Goal: Find contact information: Find contact information

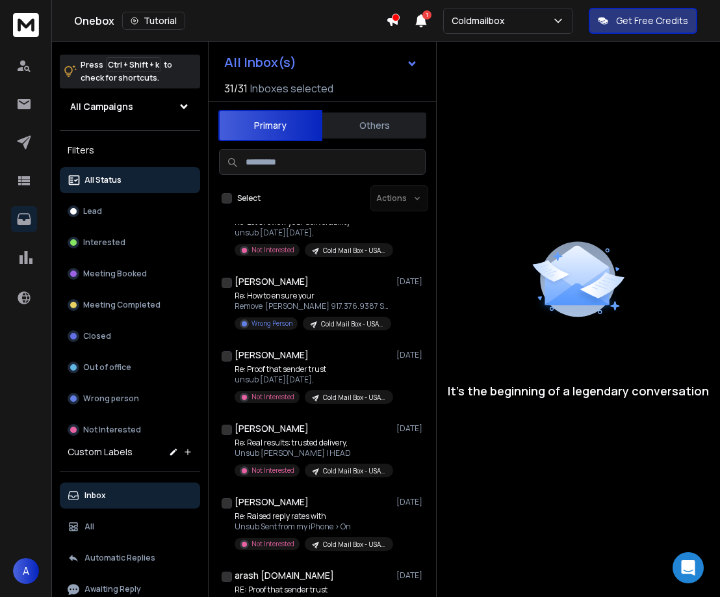
scroll to position [130, 0]
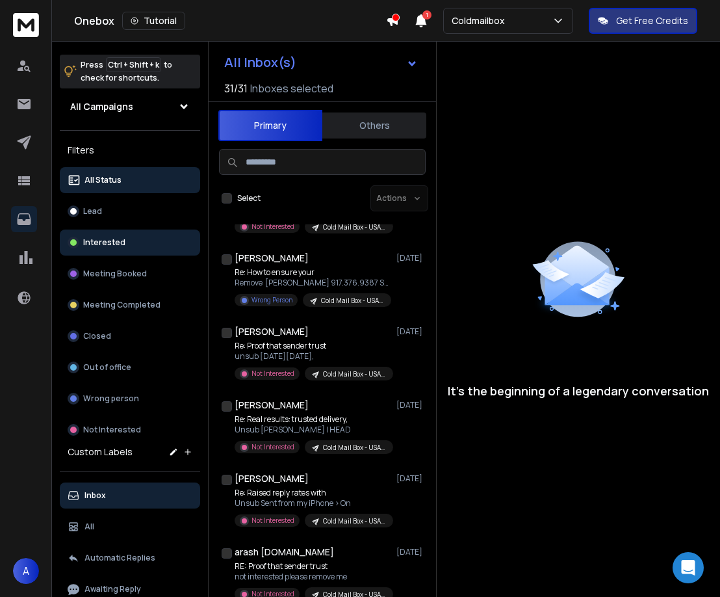
click at [127, 233] on button "Interested" at bounding box center [130, 242] width 140 height 26
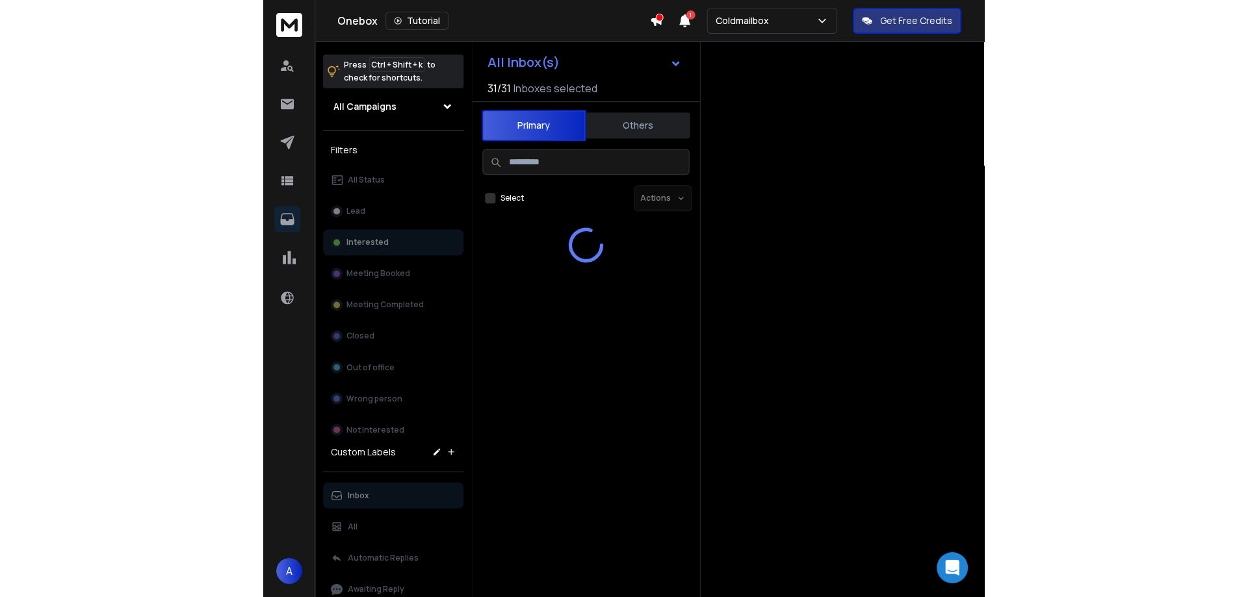
scroll to position [0, 0]
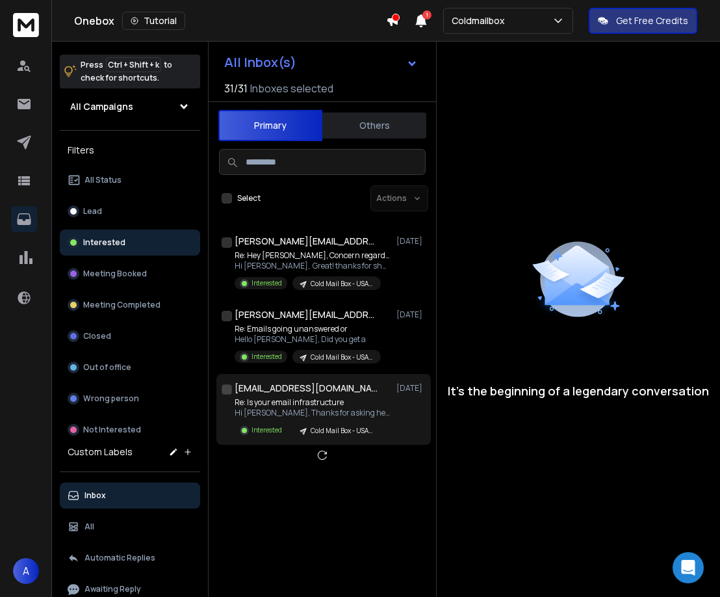
click at [319, 397] on p "Re: Is your email infrastructure" at bounding box center [313, 402] width 156 height 10
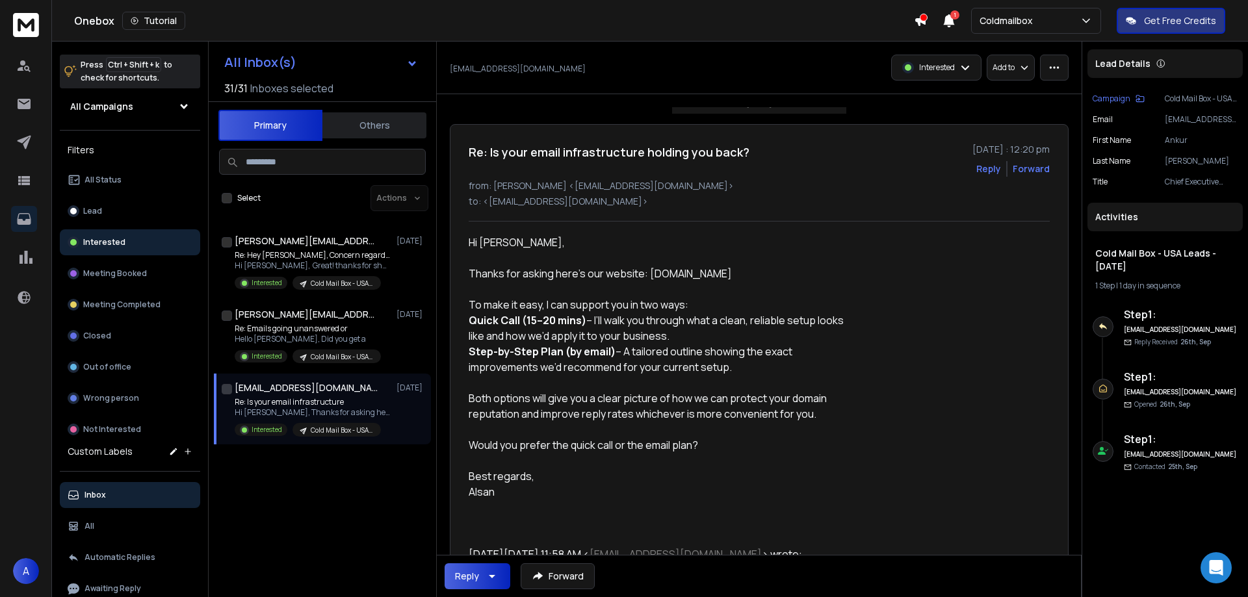
scroll to position [3, 0]
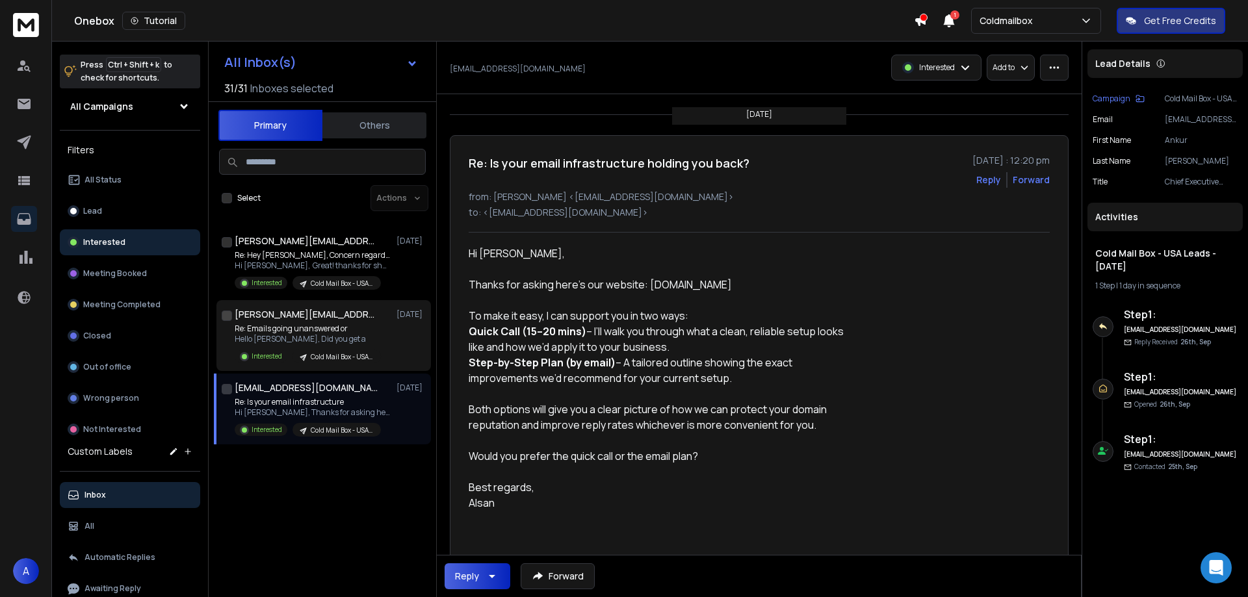
click at [264, 313] on h1 "[PERSON_NAME][EMAIL_ADDRESS][DOMAIN_NAME]" at bounding box center [306, 314] width 143 height 13
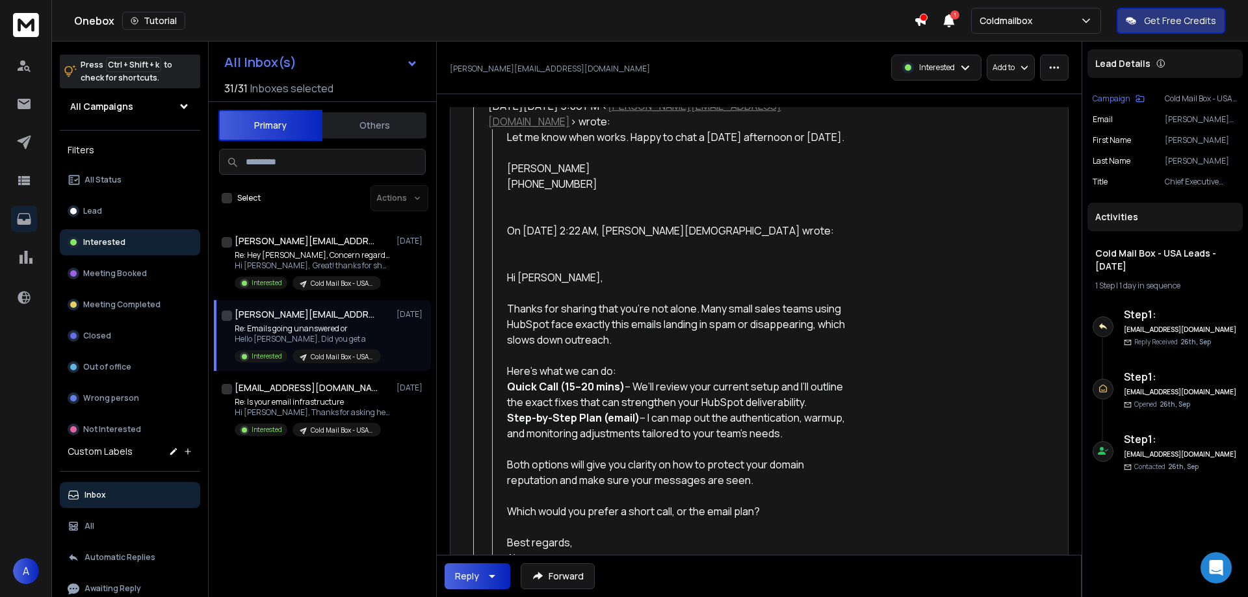
scroll to position [585, 0]
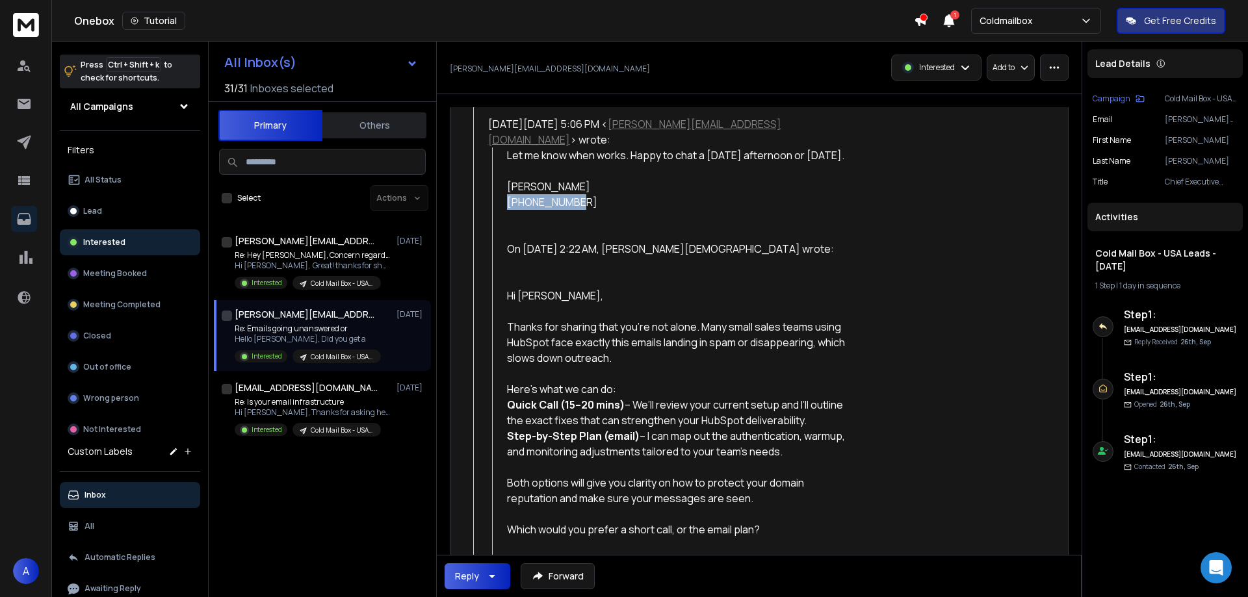
drag, startPoint x: 506, startPoint y: 204, endPoint x: 657, endPoint y: 204, distance: 151.4
copy div "[PHONE_NUMBER]"
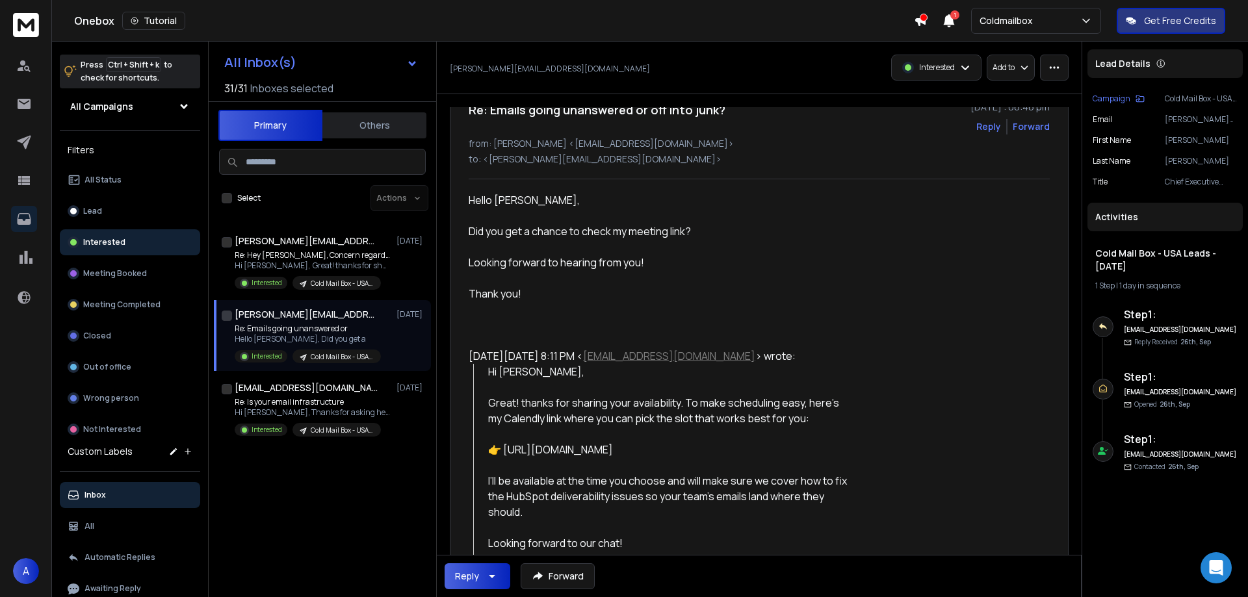
scroll to position [0, 0]
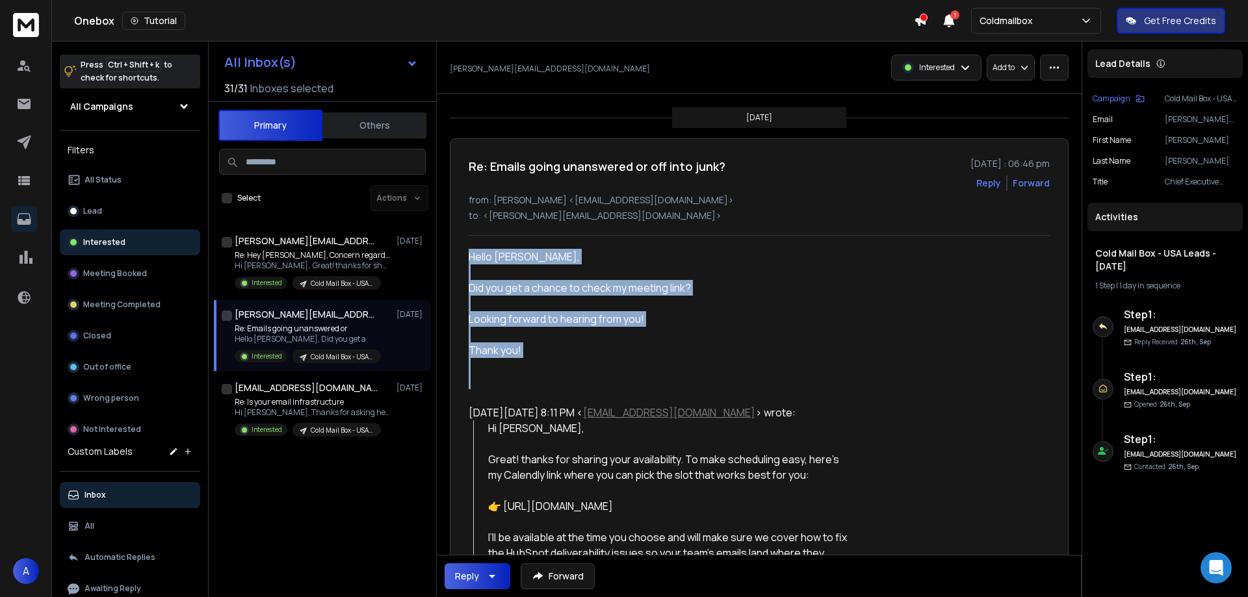
drag, startPoint x: 469, startPoint y: 251, endPoint x: 633, endPoint y: 389, distance: 214.0
click at [719, 365] on div at bounding box center [658, 366] width 379 height 16
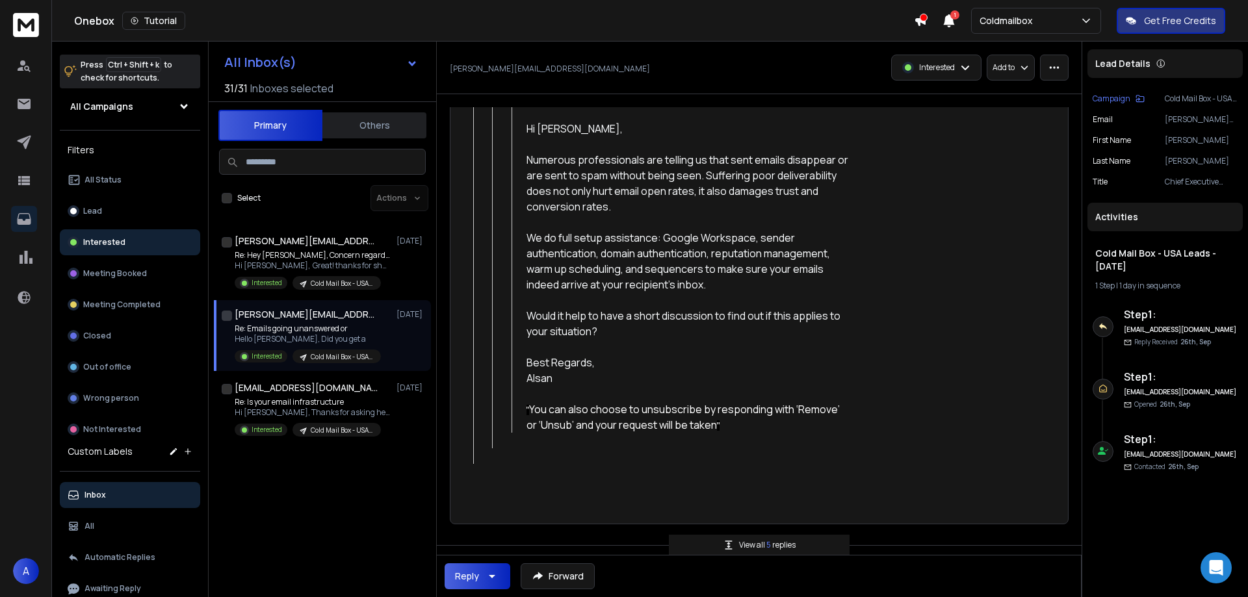
scroll to position [1233, 0]
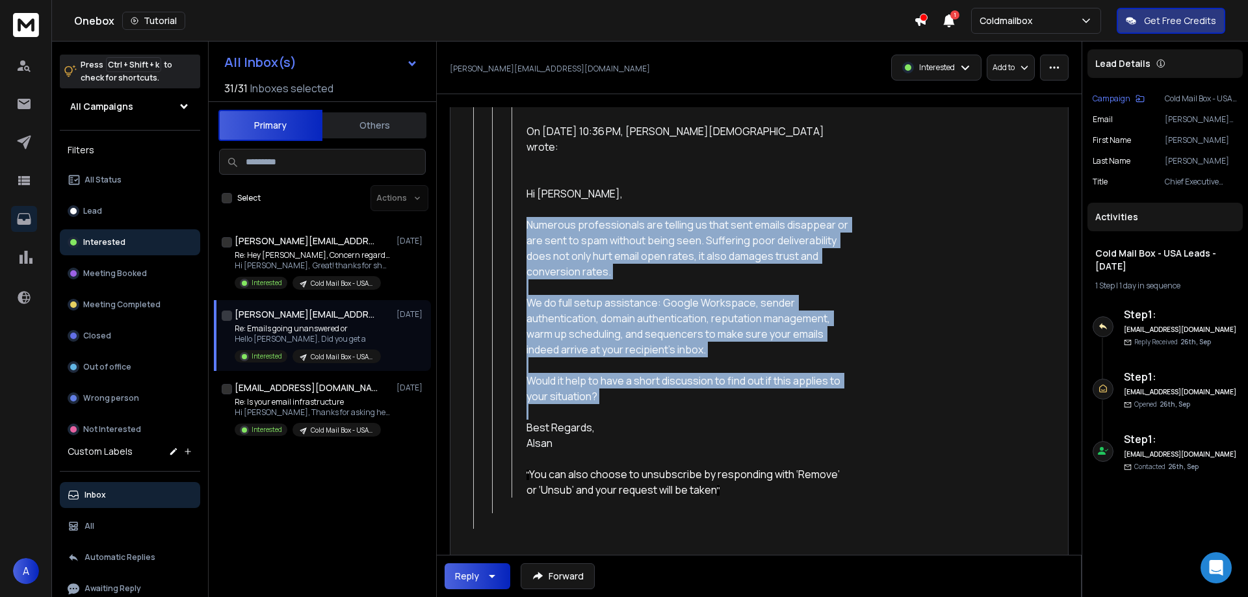
drag, startPoint x: 519, startPoint y: 188, endPoint x: 895, endPoint y: 389, distance: 426.8
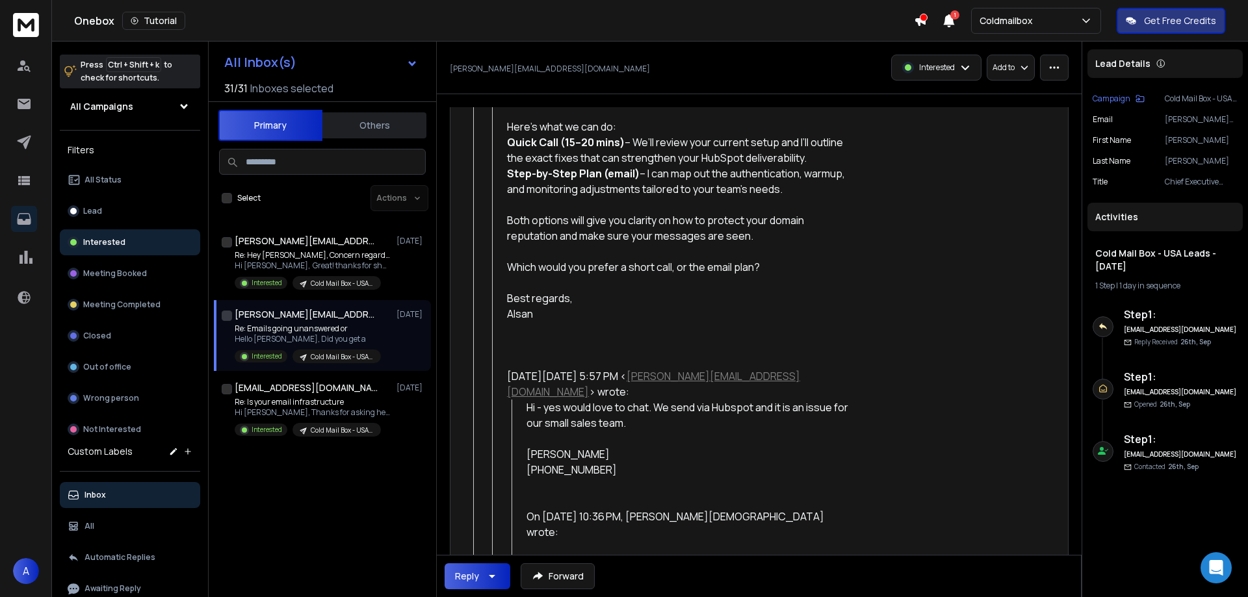
scroll to position [843, 0]
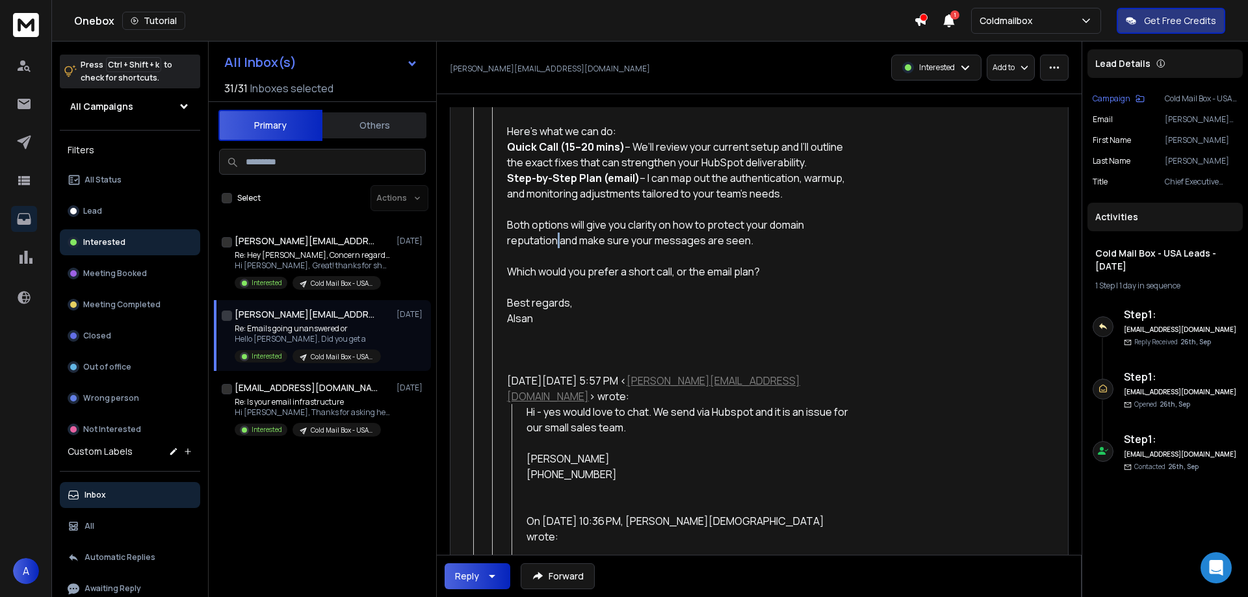
click at [558, 233] on div "Both options will give you clarity on how to protect your domain reputation and…" at bounding box center [677, 232] width 341 height 31
click at [518, 228] on div "Both options will give you clarity on how to protect your domain reputation and…" at bounding box center [677, 232] width 341 height 31
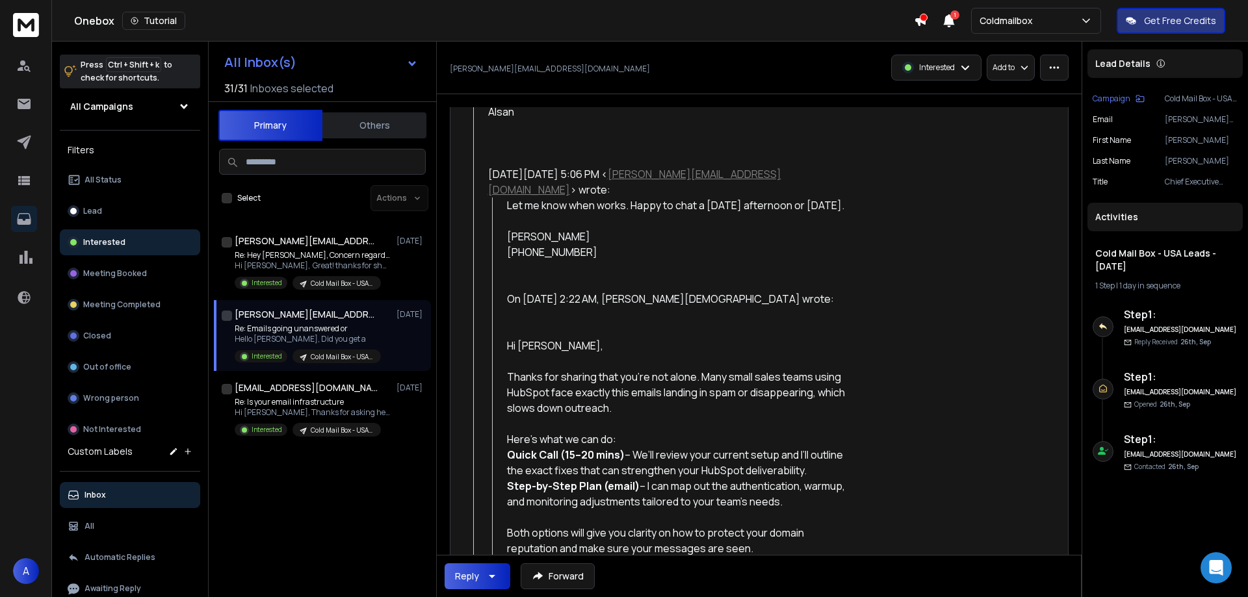
scroll to position [520, 0]
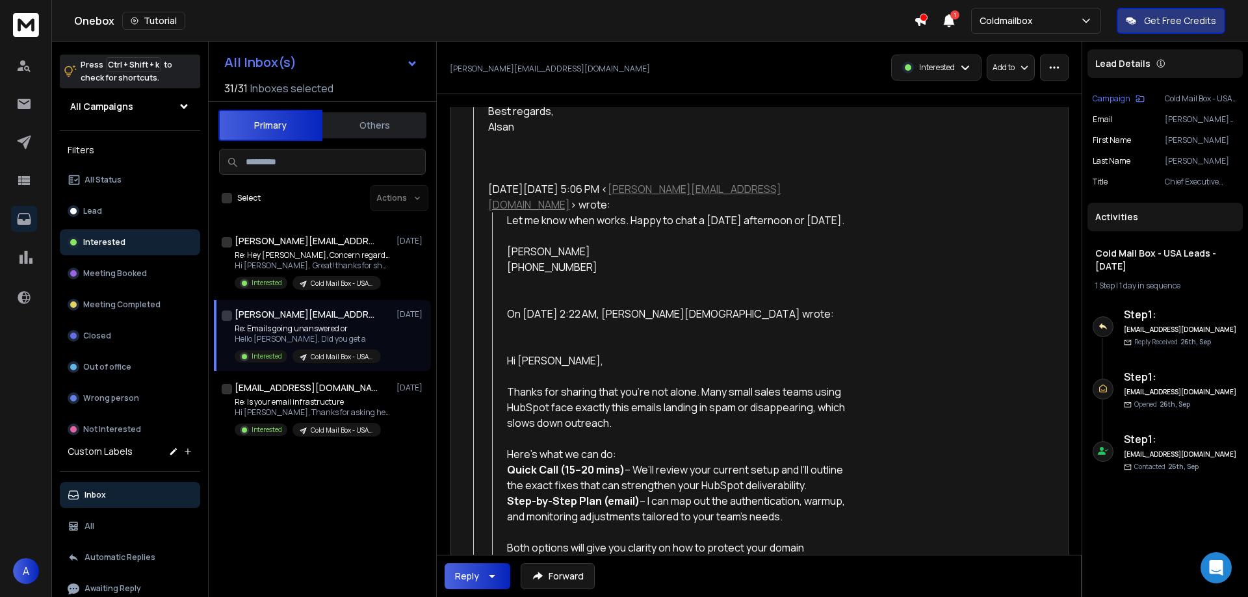
drag, startPoint x: 508, startPoint y: 201, endPoint x: 871, endPoint y: 216, distance: 363.6
click at [719, 216] on div "Re: Emails going unanswered or off into junk? [DATE] : 06:46 pm Reply Forward f…" at bounding box center [759, 460] width 581 height 1646
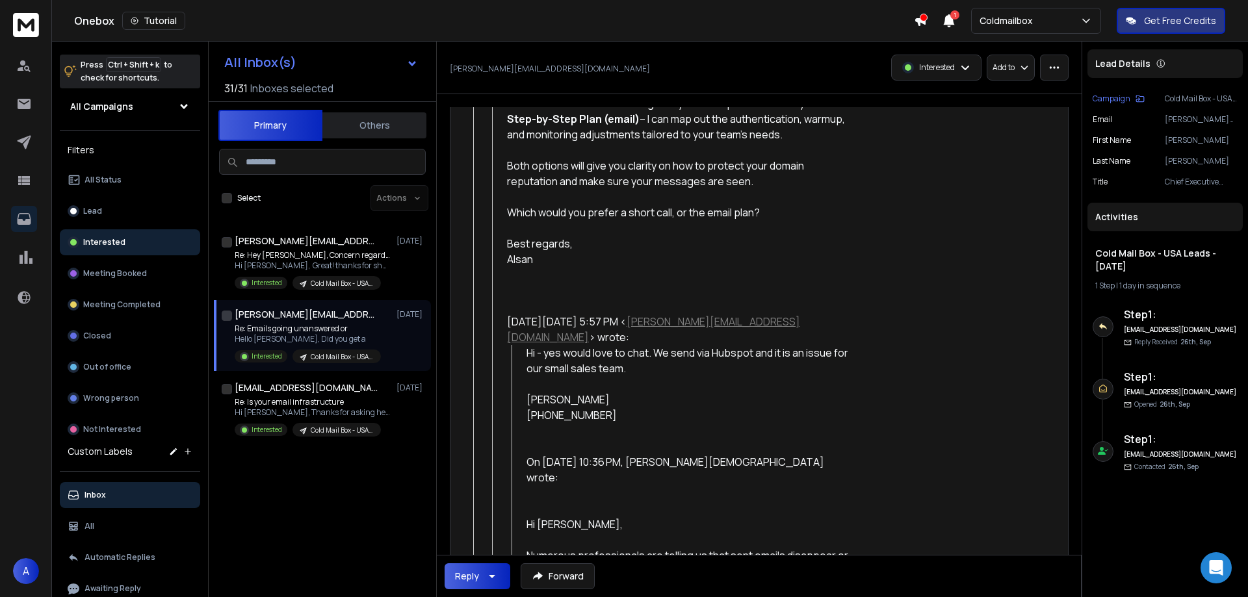
scroll to position [910, 0]
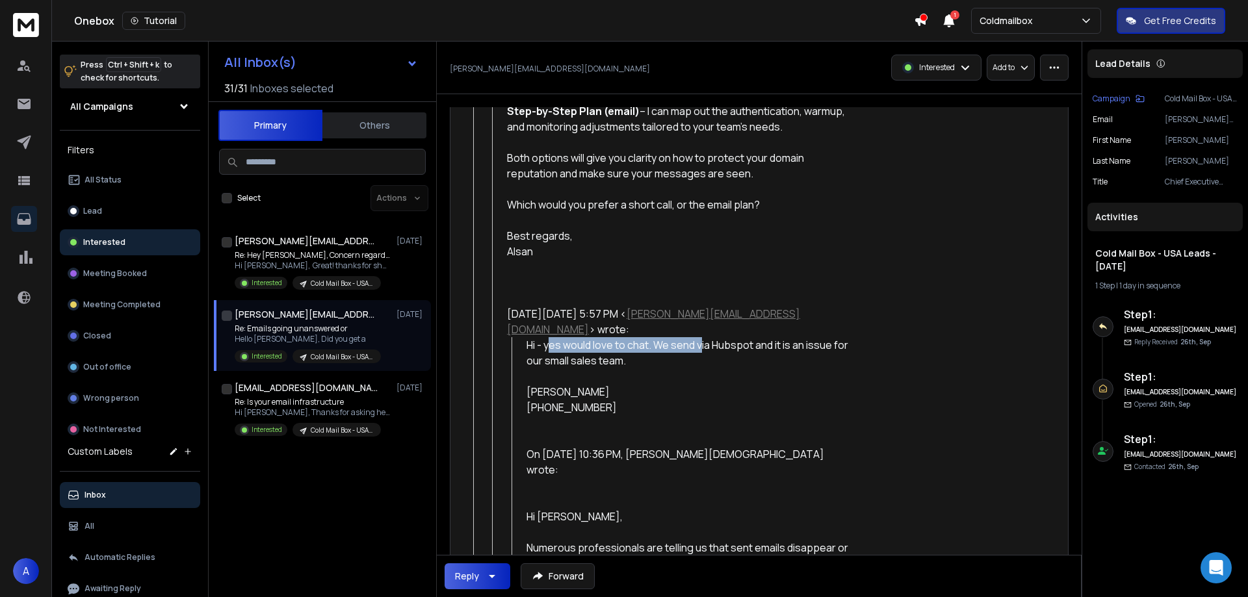
drag, startPoint x: 550, startPoint y: 330, endPoint x: 702, endPoint y: 333, distance: 152.1
click at [702, 337] on div "Hi - yes would love to chat. We send via Hubspot and it is an issue for our sma…" at bounding box center [679, 578] width 337 height 483
click at [686, 337] on div "Hi - yes would love to chat. We send via Hubspot and it is an issue for our sma…" at bounding box center [679, 578] width 337 height 483
click at [621, 347] on div "Hi - yes would love to chat. We send via Hubspot and it is an issue for our sma…" at bounding box center [679, 578] width 337 height 483
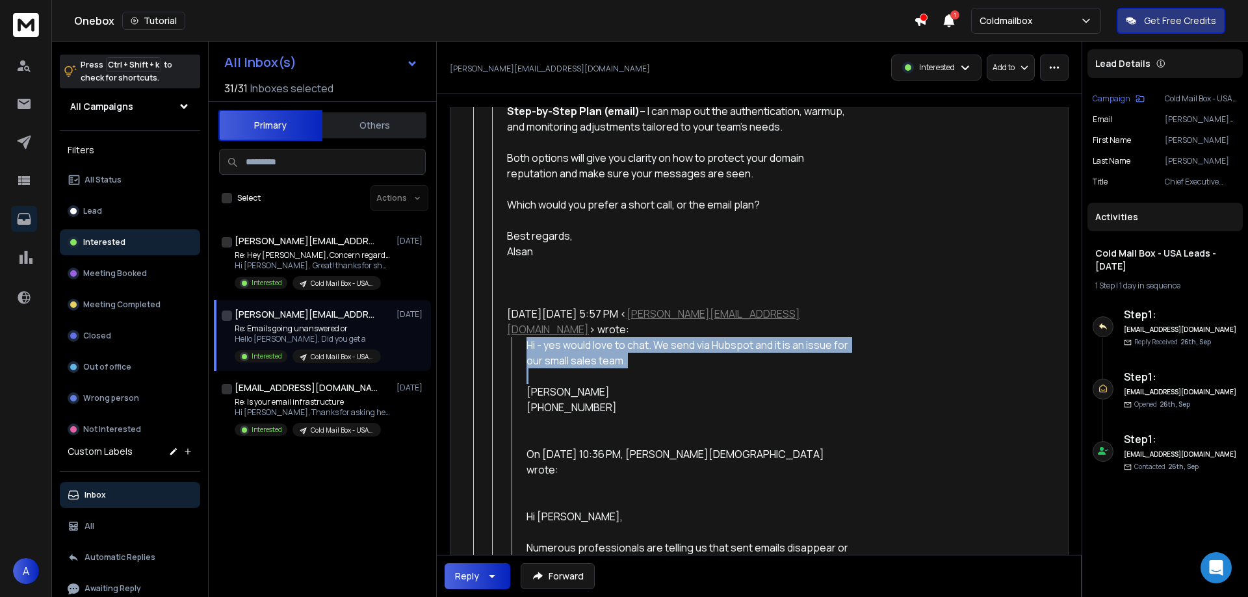
click at [622, 348] on div "Hi - yes would love to chat. We send via Hubspot and it is an issue for our sma…" at bounding box center [679, 578] width 337 height 483
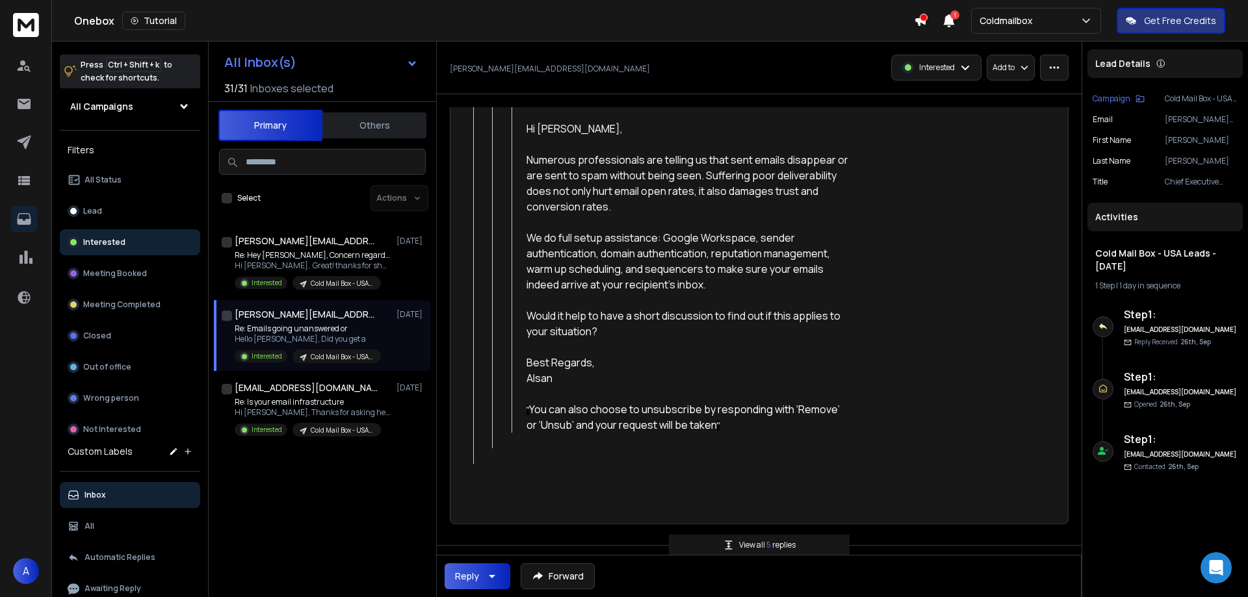
scroll to position [1038, 0]
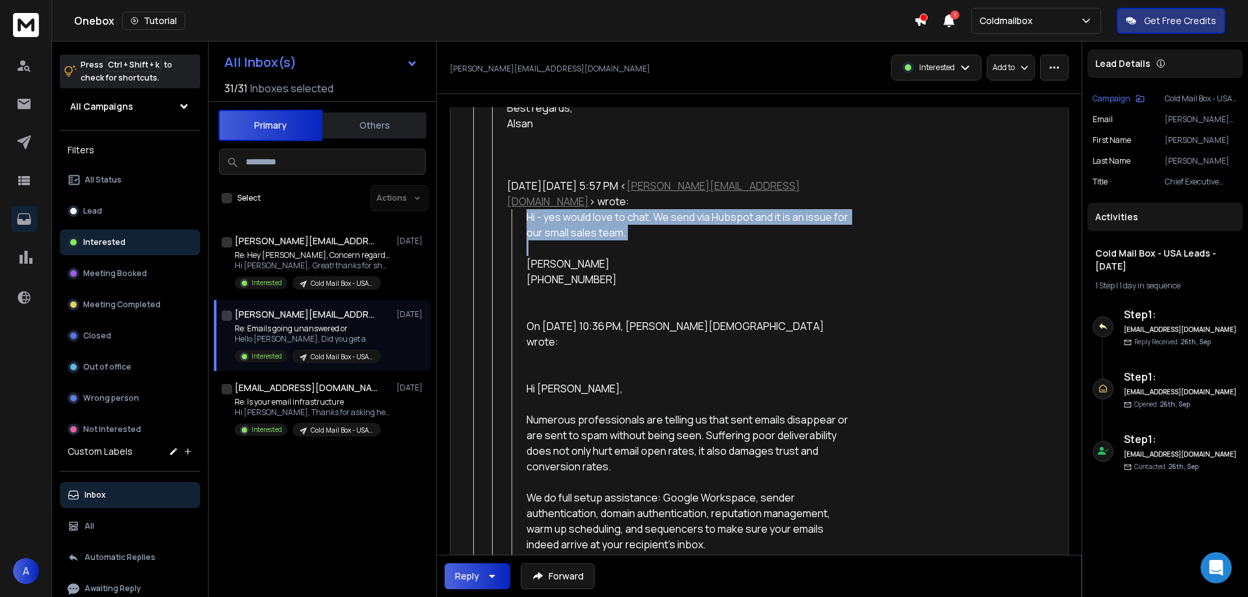
click at [719, 209] on div "Hi - yes would love to chat. We send via Hubspot and it is an issue for our sma…" at bounding box center [679, 450] width 337 height 483
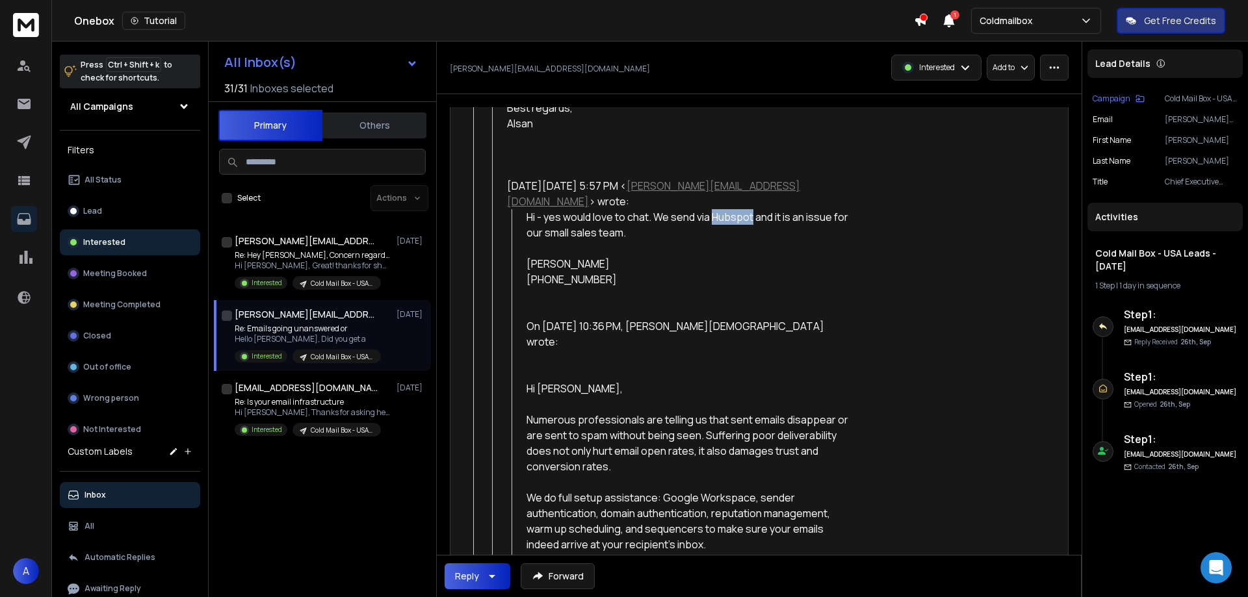
drag, startPoint x: 734, startPoint y: 199, endPoint x: 723, endPoint y: 201, distance: 11.2
click at [719, 209] on div "Hi - yes would love to chat. We send via Hubspot and it is an issue for our sma…" at bounding box center [679, 450] width 337 height 483
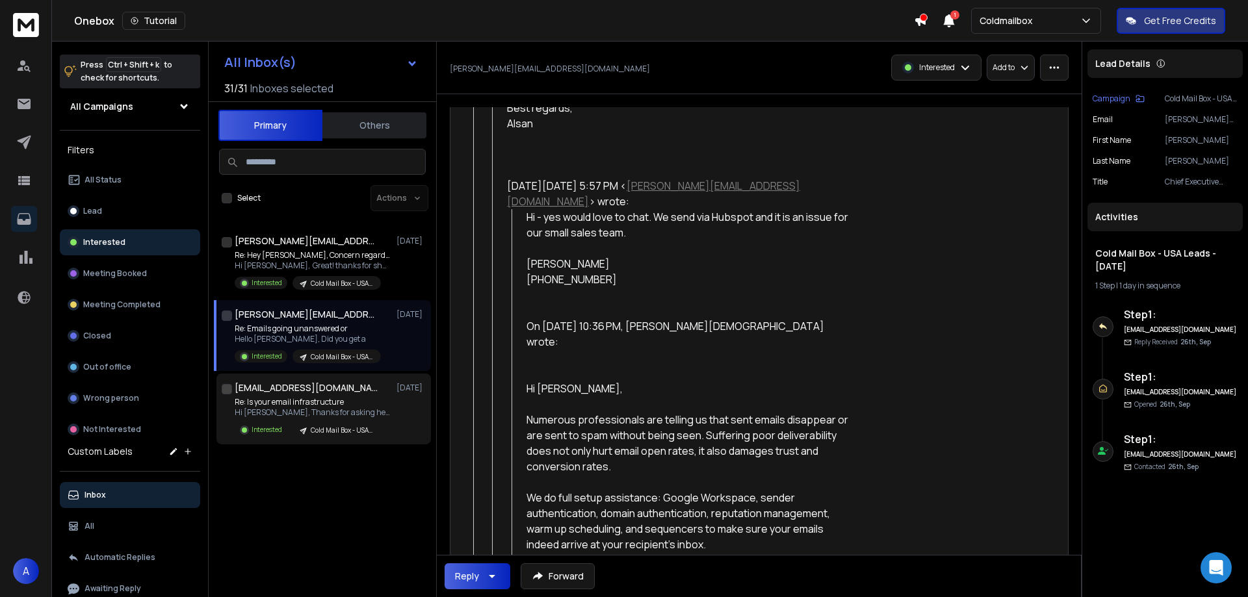
click at [301, 387] on h1 "[EMAIL_ADDRESS][DOMAIN_NAME]" at bounding box center [306, 387] width 143 height 13
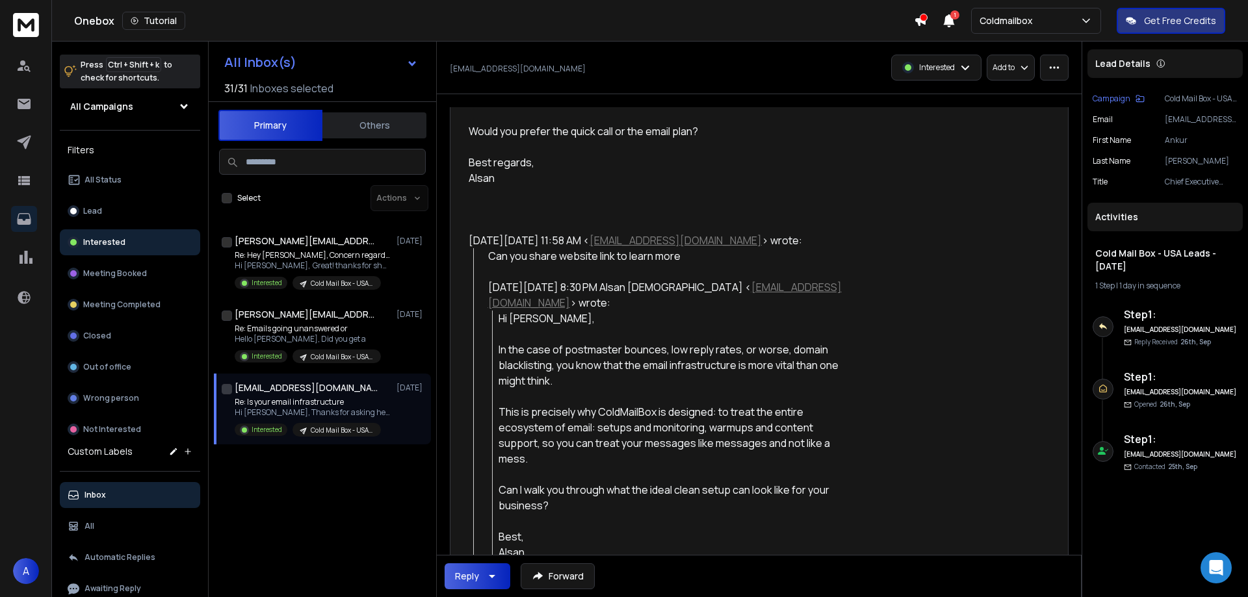
scroll to position [0, 0]
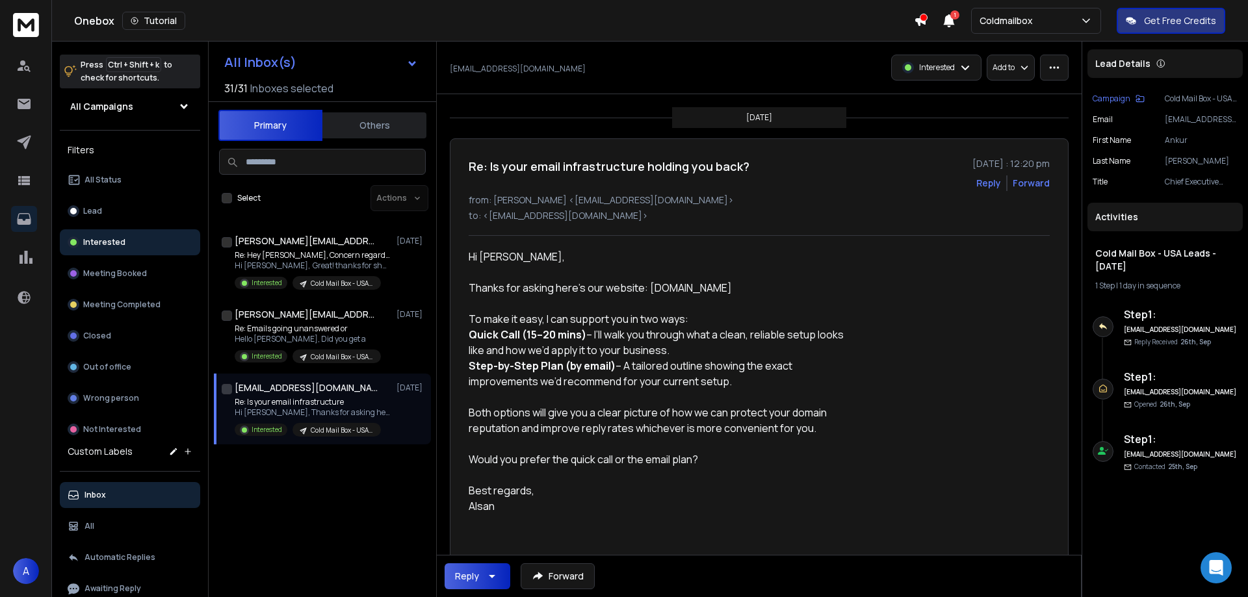
click at [502, 213] on p "to: <[EMAIL_ADDRESS][DOMAIN_NAME]>" at bounding box center [759, 215] width 581 height 13
drag, startPoint x: 502, startPoint y: 213, endPoint x: 546, endPoint y: 213, distance: 44.8
click at [546, 213] on p "to: <[EMAIL_ADDRESS][DOMAIN_NAME]>" at bounding box center [759, 215] width 581 height 13
copy p "[EMAIL_ADDRESS][DOMAIN_NAME]"
click at [519, 212] on p "to: <[EMAIL_ADDRESS][DOMAIN_NAME]>" at bounding box center [759, 215] width 581 height 13
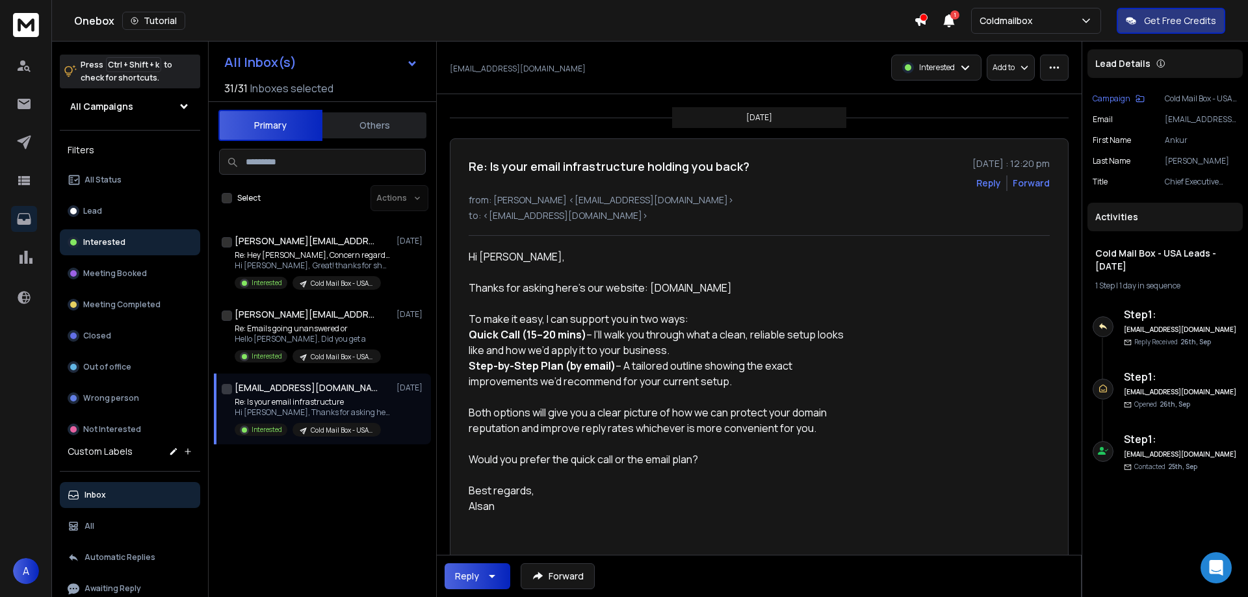
click at [526, 216] on p "to: <[EMAIL_ADDRESS][DOMAIN_NAME]>" at bounding box center [759, 215] width 581 height 13
drag, startPoint x: 526, startPoint y: 216, endPoint x: 551, endPoint y: 215, distance: 25.4
click at [551, 215] on p "to: <[EMAIL_ADDRESS][DOMAIN_NAME]>" at bounding box center [759, 215] width 581 height 13
click at [499, 214] on p "to: <[EMAIL_ADDRESS][DOMAIN_NAME]>" at bounding box center [759, 215] width 581 height 13
drag, startPoint x: 499, startPoint y: 214, endPoint x: 544, endPoint y: 216, distance: 44.9
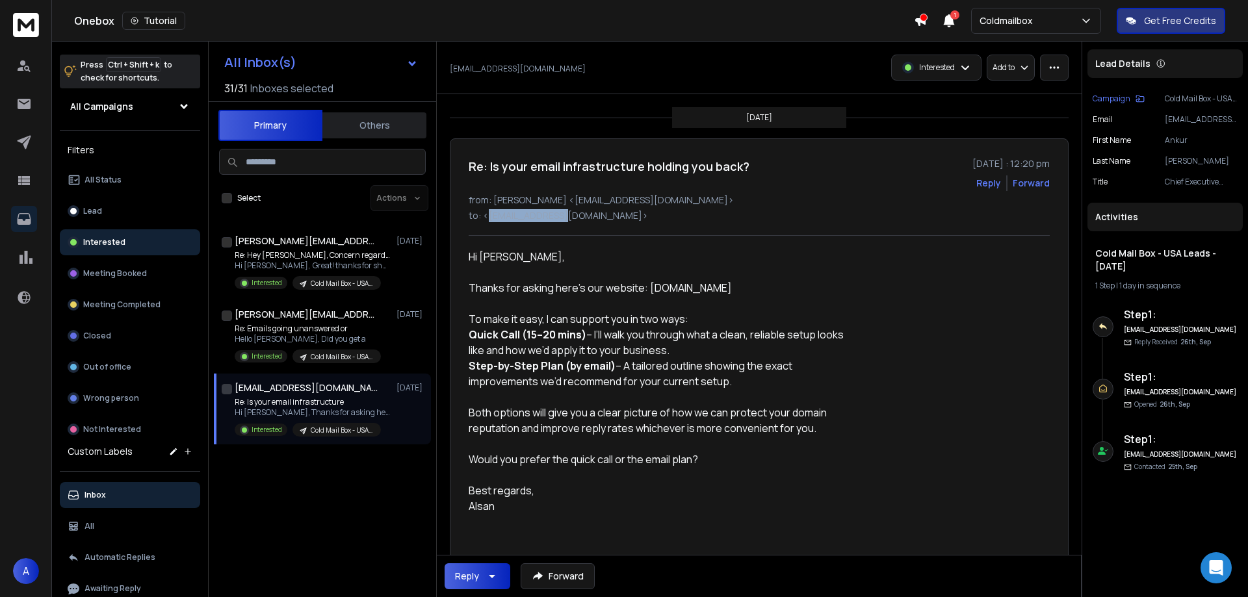
click at [545, 216] on p "to: <[EMAIL_ADDRESS][DOMAIN_NAME]>" at bounding box center [759, 215] width 581 height 13
copy p "[EMAIL_ADDRESS][DOMAIN_NAME]"
click at [493, 257] on div "Hi [PERSON_NAME]," at bounding box center [658, 257] width 379 height 16
copy div "Ankur"
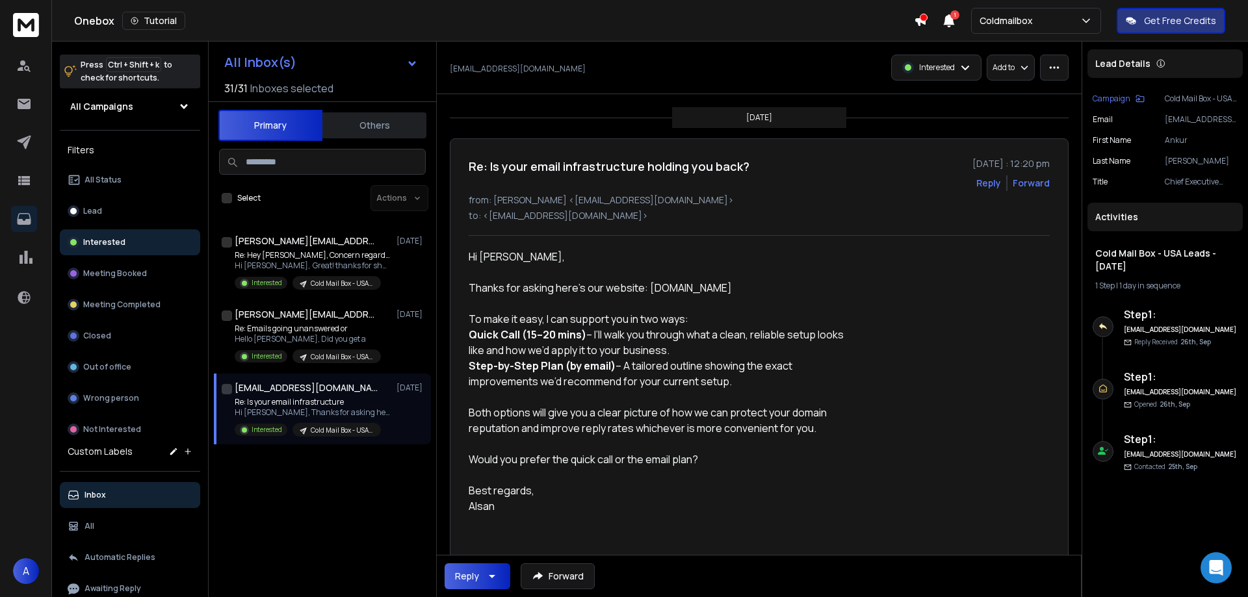
click at [657, 287] on div "Thanks for asking here’s our website: [DOMAIN_NAME]" at bounding box center [658, 288] width 379 height 16
drag, startPoint x: 657, startPoint y: 287, endPoint x: 734, endPoint y: 287, distance: 77.3
click at [719, 287] on div "Thanks for asking here’s our website: [DOMAIN_NAME]" at bounding box center [658, 288] width 379 height 16
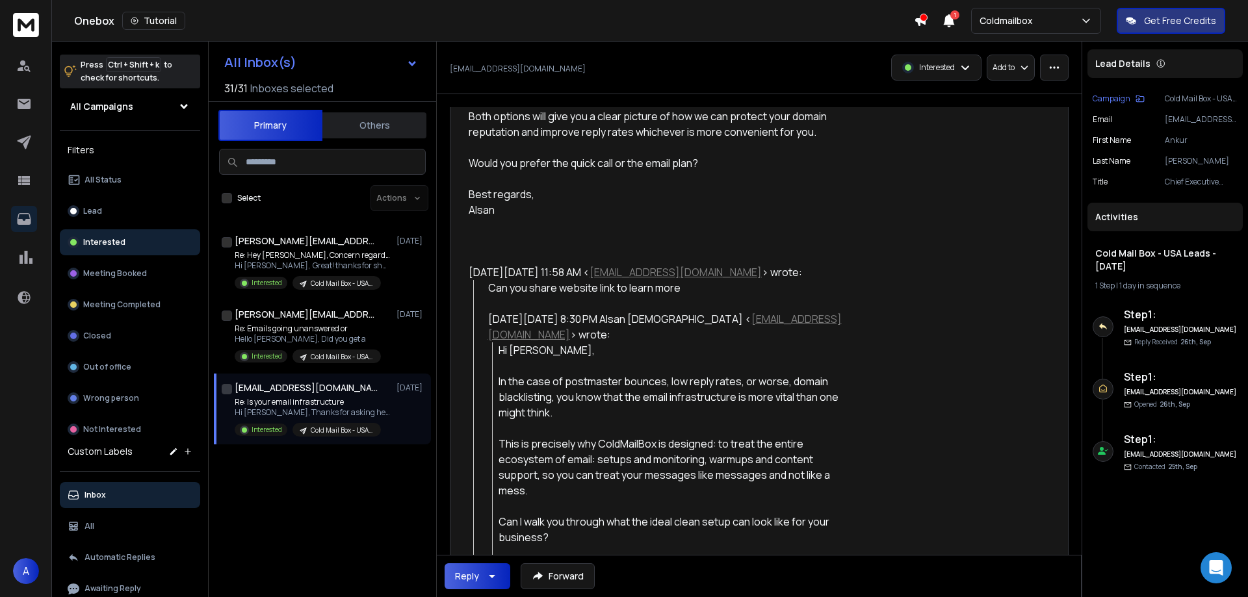
scroll to position [325, 0]
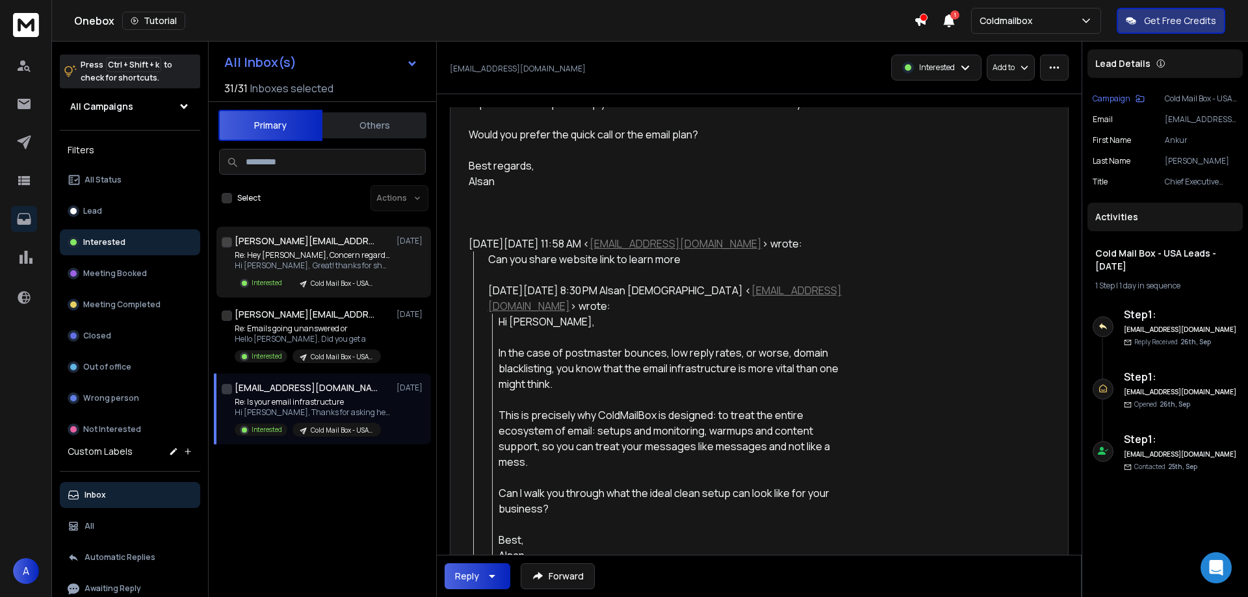
click at [350, 261] on p "Hi [PERSON_NAME], Great! thanks for sharing" at bounding box center [313, 266] width 156 height 10
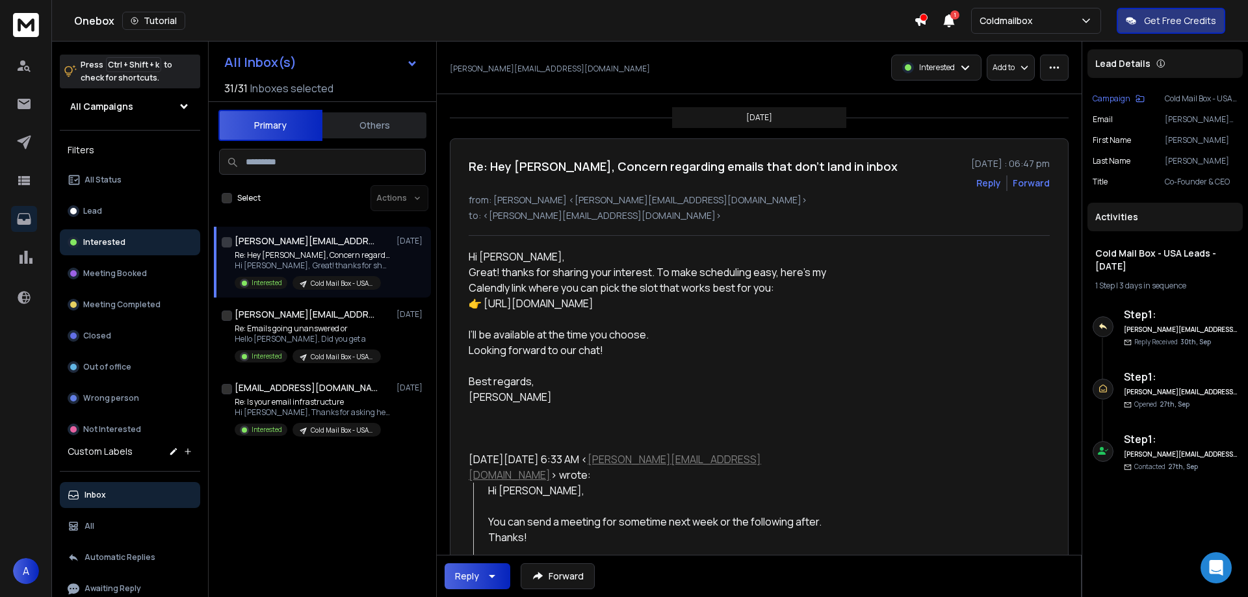
click at [519, 216] on p "to: <[PERSON_NAME][EMAIL_ADDRESS][DOMAIN_NAME]>" at bounding box center [759, 215] width 581 height 13
drag, startPoint x: 519, startPoint y: 216, endPoint x: 597, endPoint y: 216, distance: 78.0
click at [597, 216] on p "to: <[PERSON_NAME][EMAIL_ADDRESS][DOMAIN_NAME]>" at bounding box center [759, 215] width 581 height 13
click at [719, 276] on div "Re: Hey [PERSON_NAME], Concern regarding emails that don’t land in inbox [DATE]…" at bounding box center [759, 597] width 581 height 880
click at [520, 215] on p "to: <[PERSON_NAME][EMAIL_ADDRESS][DOMAIN_NAME]>" at bounding box center [759, 215] width 581 height 13
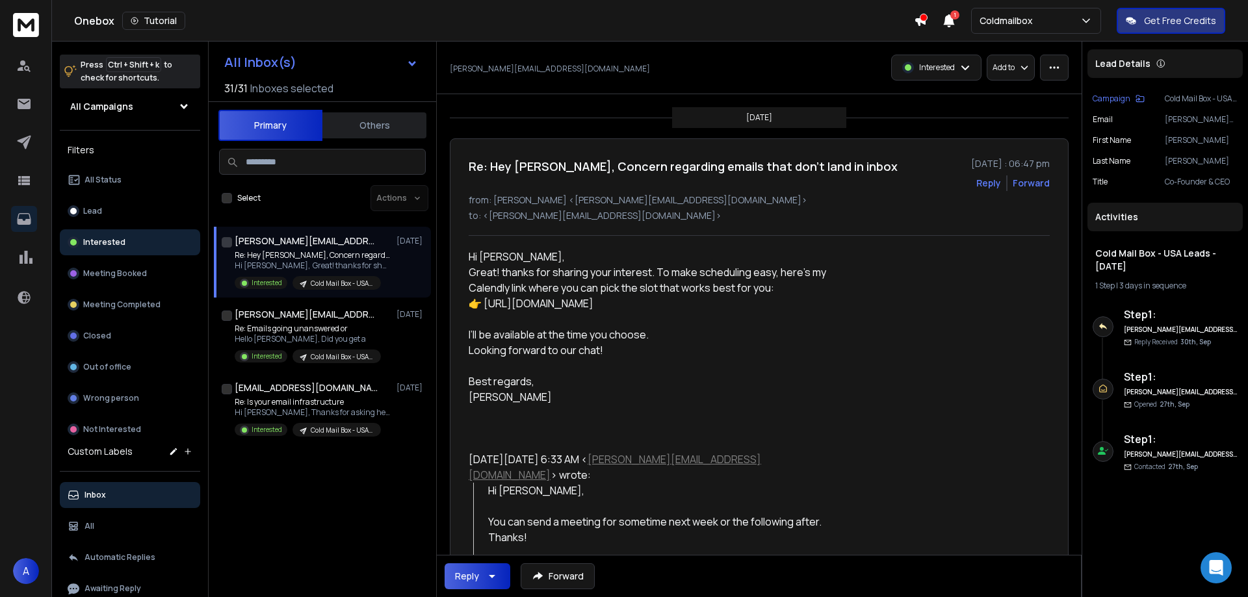
click at [497, 220] on p "to: <[PERSON_NAME][EMAIL_ADDRESS][DOMAIN_NAME]>" at bounding box center [759, 215] width 581 height 13
drag, startPoint x: 497, startPoint y: 220, endPoint x: 595, endPoint y: 222, distance: 97.5
click at [595, 222] on p "to: <[PERSON_NAME][EMAIL_ADDRESS][DOMAIN_NAME]>" at bounding box center [759, 215] width 581 height 13
copy p "[PERSON_NAME][EMAIL_ADDRESS][DOMAIN_NAME]"
click at [303, 243] on h1 "[PERSON_NAME][EMAIL_ADDRESS][DOMAIN_NAME]" at bounding box center [306, 241] width 143 height 13
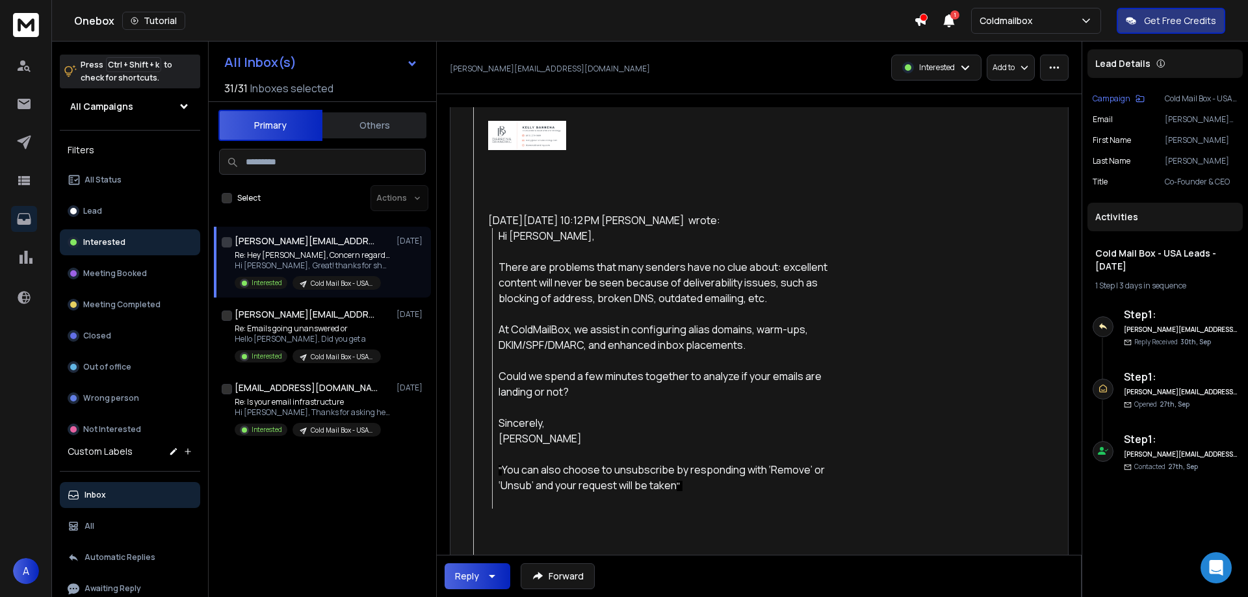
scroll to position [548, 0]
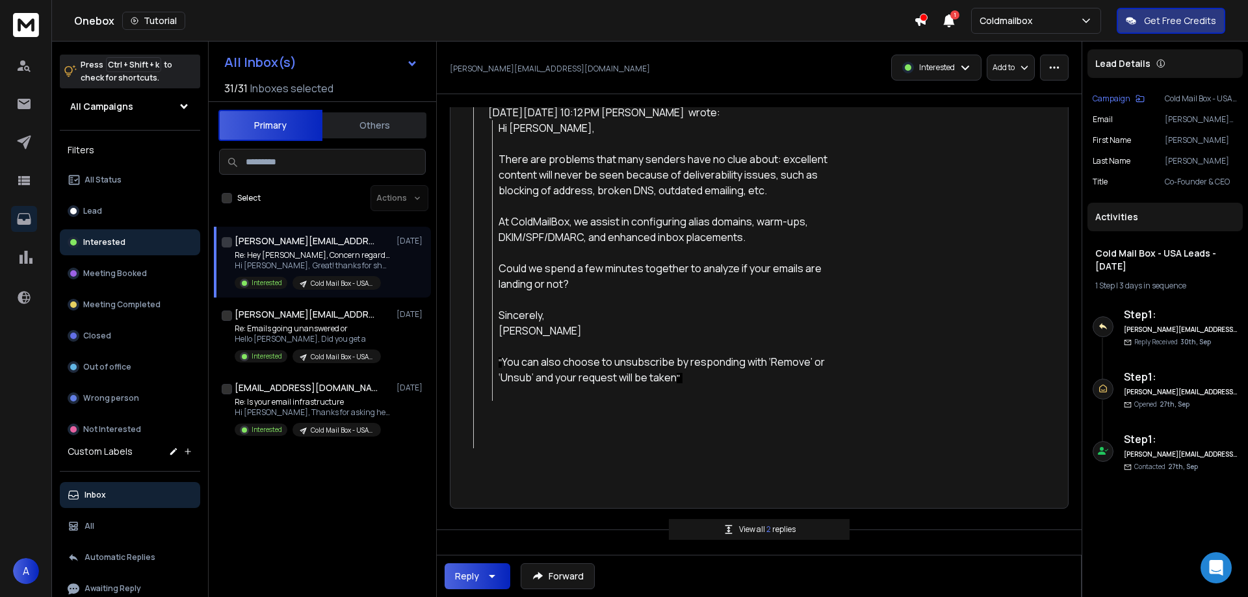
click at [719, 524] on p "View all 2 replies" at bounding box center [767, 529] width 57 height 10
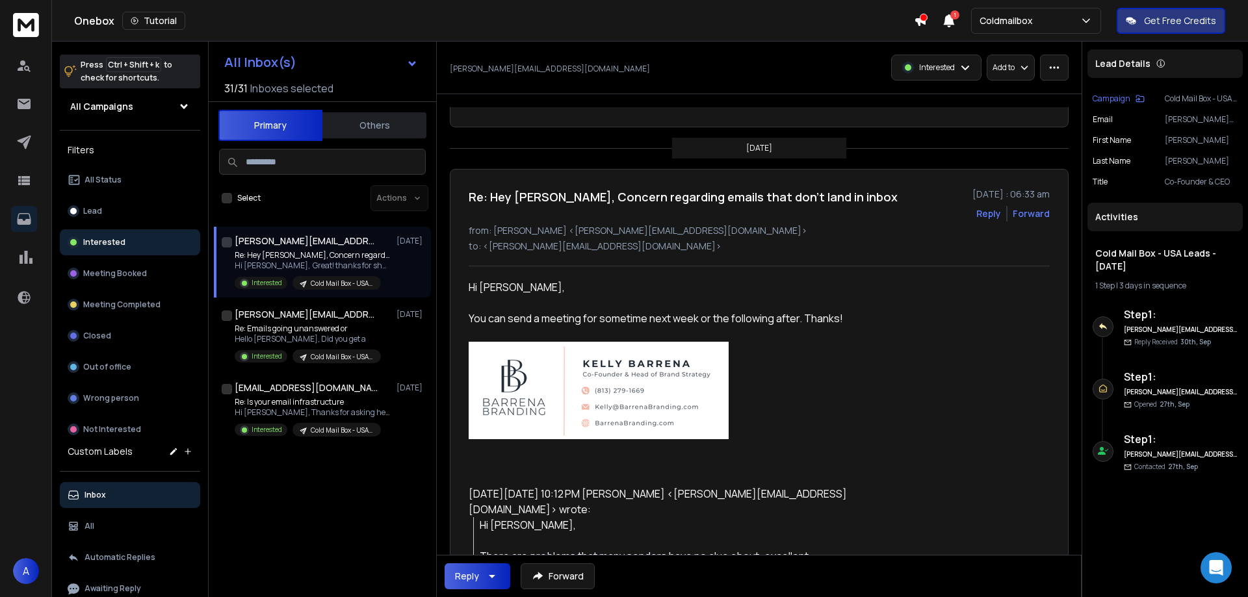
scroll to position [938, 0]
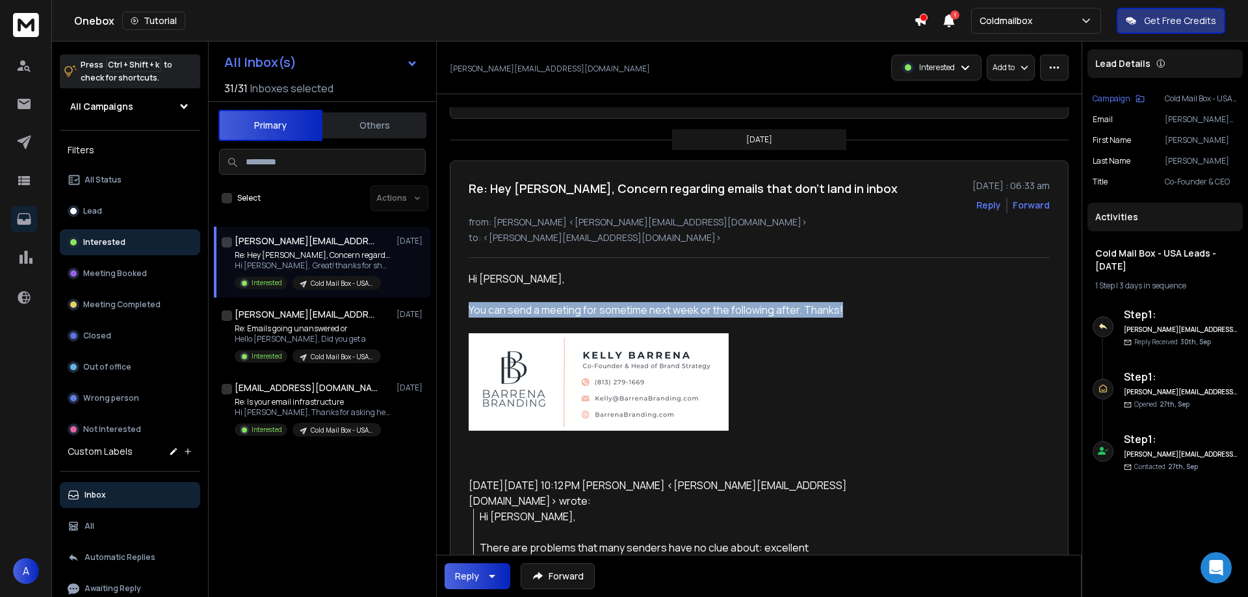
drag, startPoint x: 465, startPoint y: 292, endPoint x: 866, endPoint y: 292, distance: 400.9
click at [719, 292] on div "Re: Hey [PERSON_NAME], Concern regarding emails that don’t land in inbox [DATE]…" at bounding box center [759, 505] width 619 height 689
drag, startPoint x: 657, startPoint y: 302, endPoint x: 642, endPoint y: 294, distance: 16.6
click at [642, 302] on div "You can send a meeting for sometime next week or the following after. Thanks!" at bounding box center [658, 310] width 379 height 16
